Goal: Navigation & Orientation: Find specific page/section

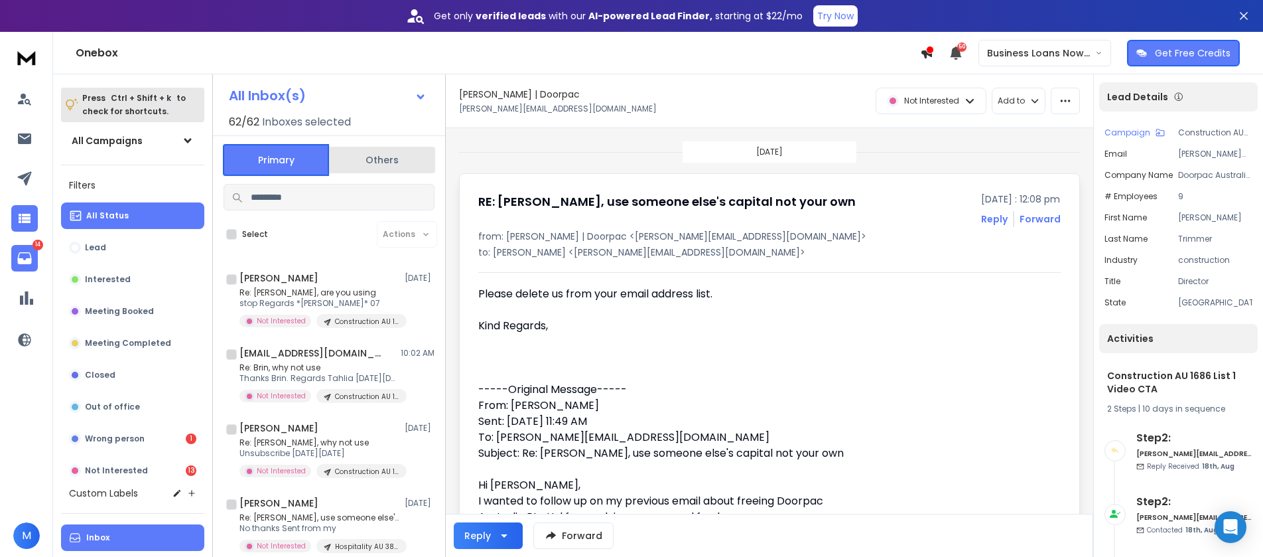
scroll to position [332, 0]
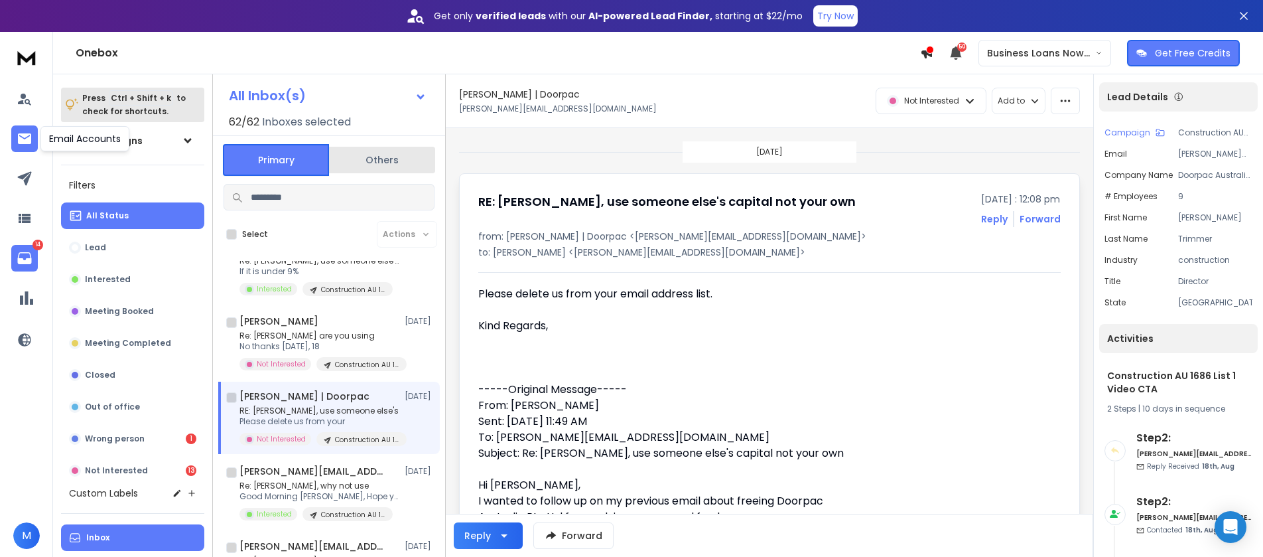
click at [22, 134] on icon at bounding box center [24, 138] width 13 height 11
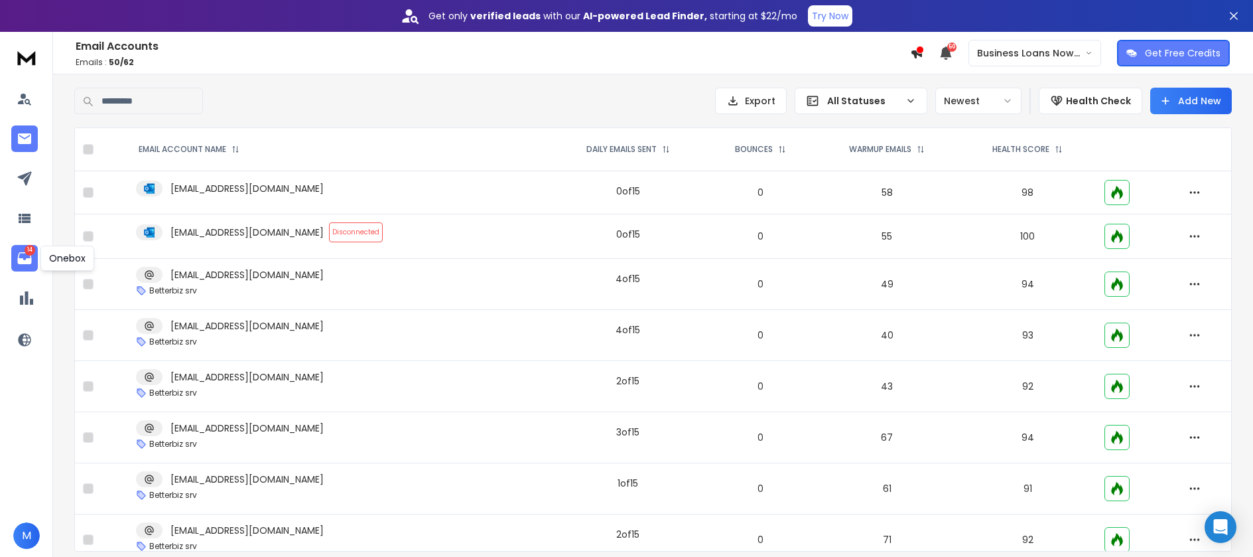
click at [17, 251] on icon at bounding box center [25, 258] width 16 height 16
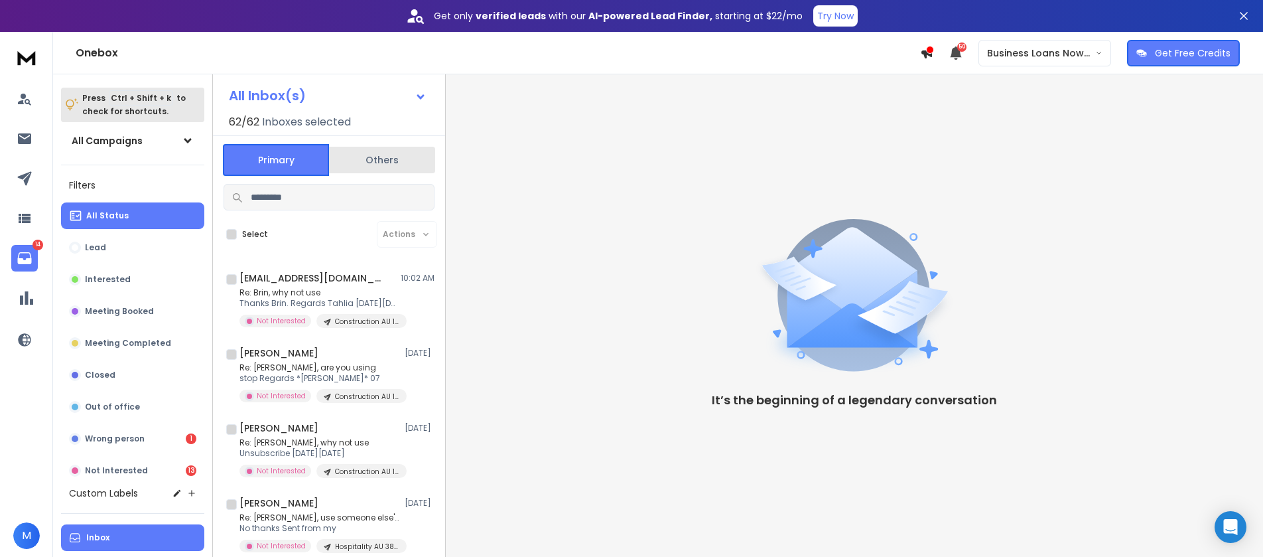
click at [575, 476] on div "It’s the beginning of a legendary conversation" at bounding box center [854, 310] width 817 height 473
